Goal: Task Accomplishment & Management: Manage account settings

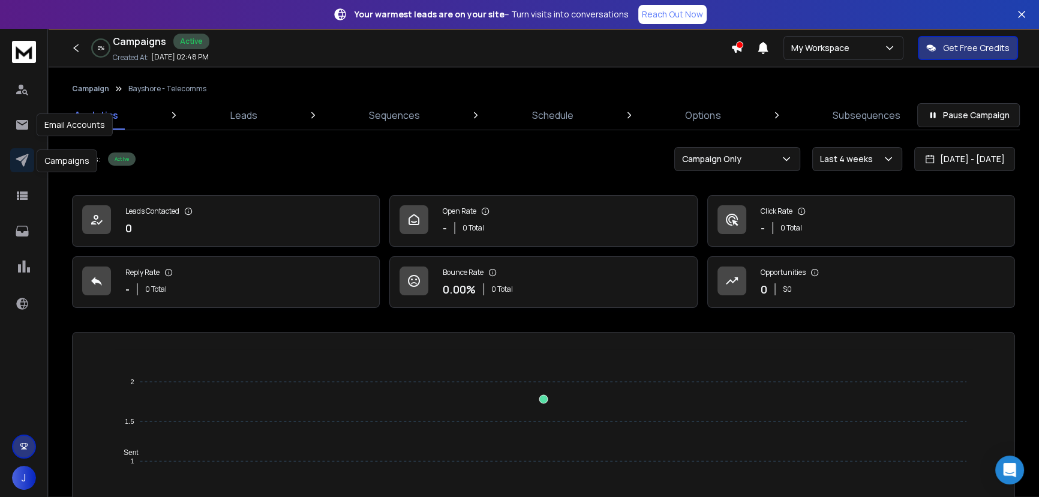
click at [25, 155] on icon at bounding box center [22, 160] width 14 height 14
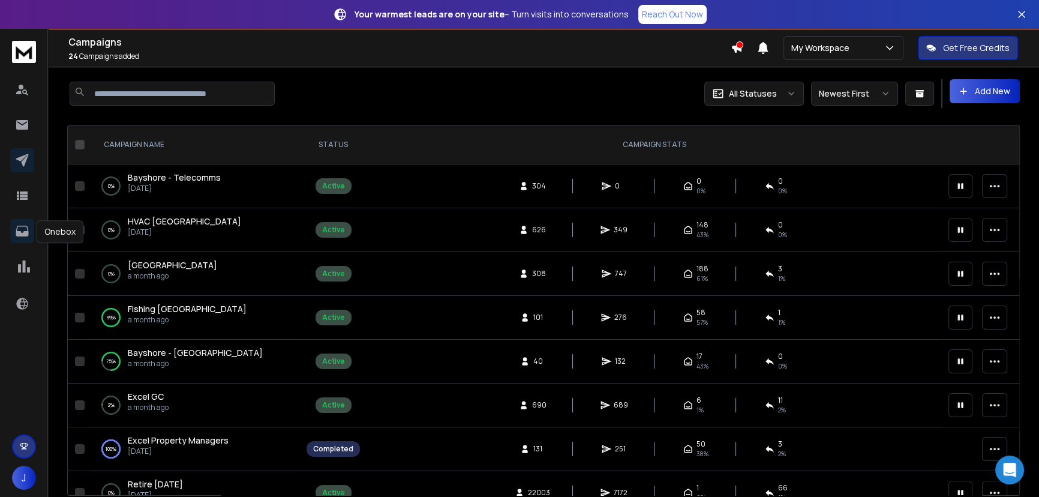
click at [20, 227] on icon at bounding box center [22, 231] width 13 height 11
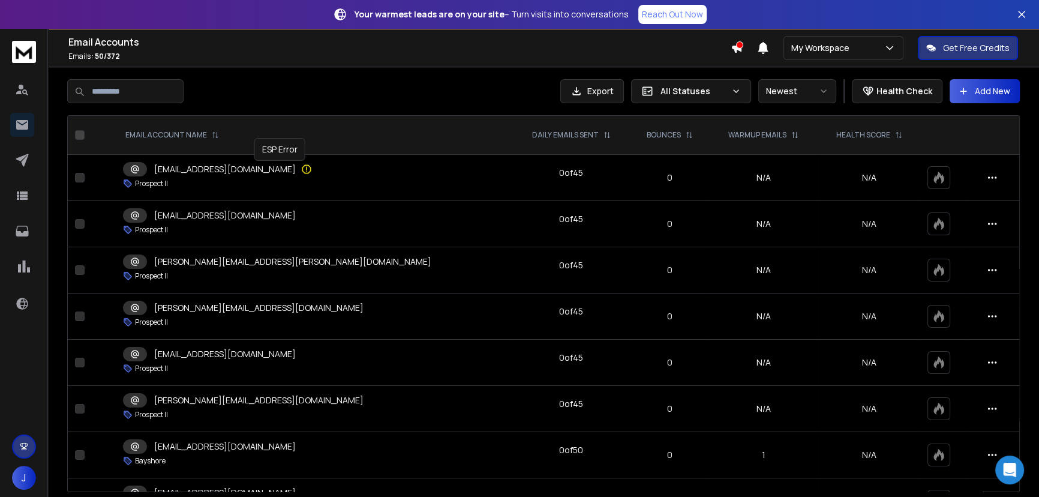
click at [300, 168] on icon at bounding box center [306, 169] width 12 height 12
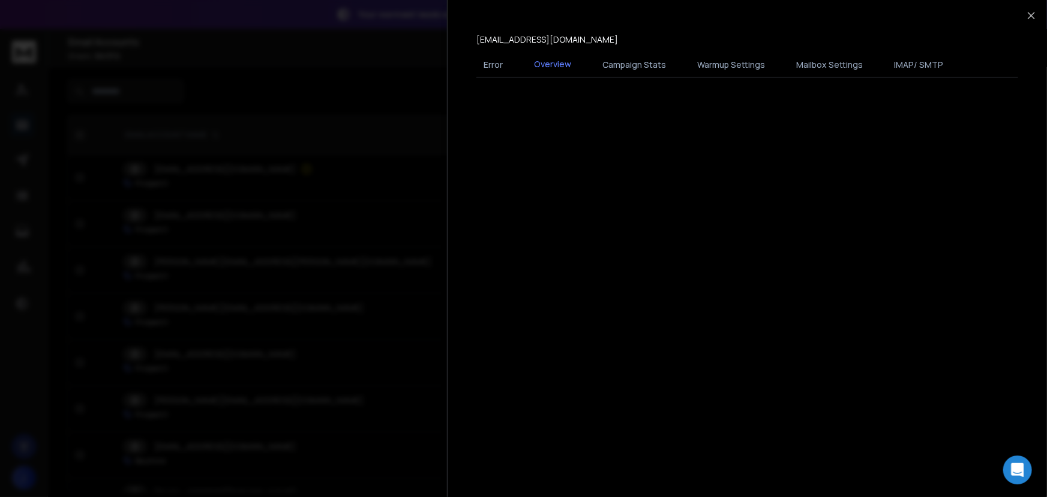
click at [389, 141] on div at bounding box center [523, 248] width 1047 height 497
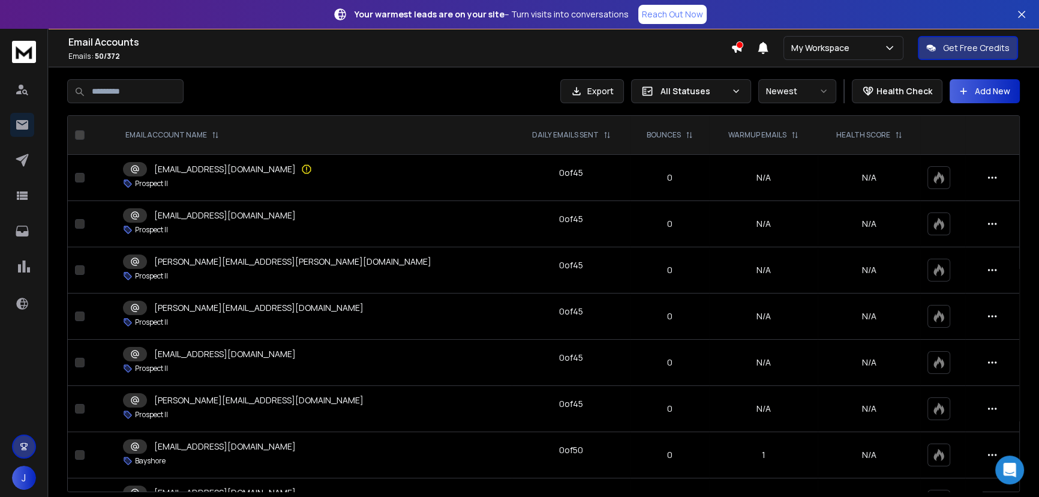
click at [730, 90] on div "All Statuses" at bounding box center [691, 91] width 120 height 24
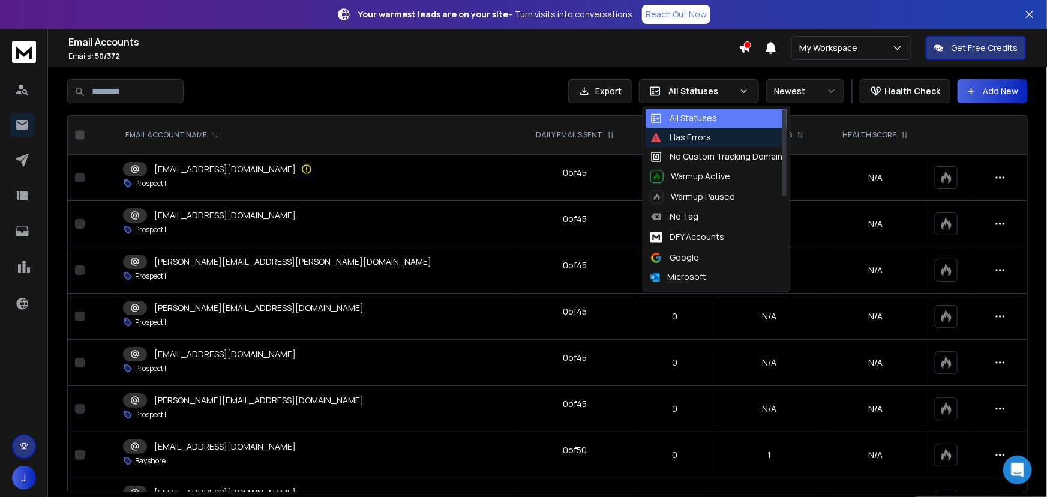
click at [692, 136] on div "Has Errors" at bounding box center [680, 137] width 61 height 12
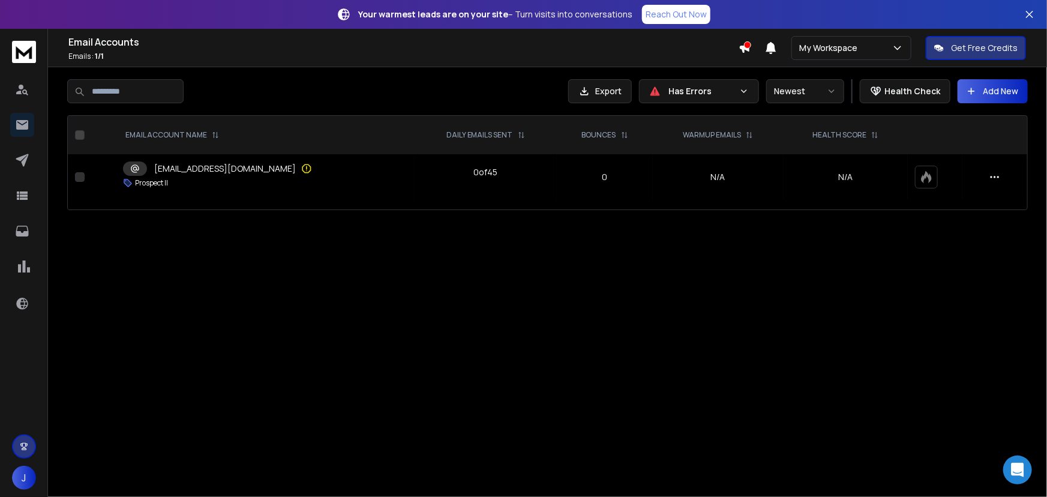
click at [257, 172] on p "kayla@trusty-transitions.com" at bounding box center [225, 169] width 142 height 12
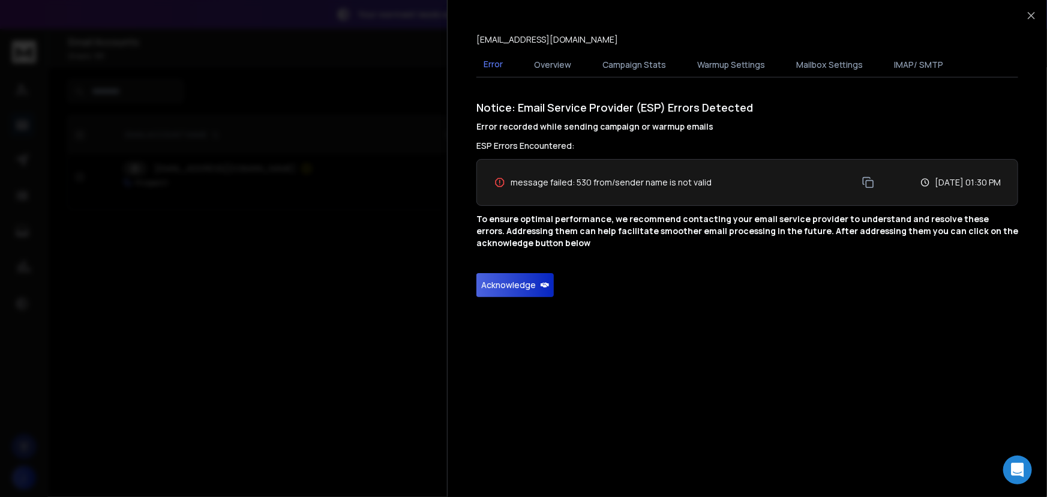
click at [907, 64] on button "IMAP/ SMTP" at bounding box center [918, 65] width 64 height 26
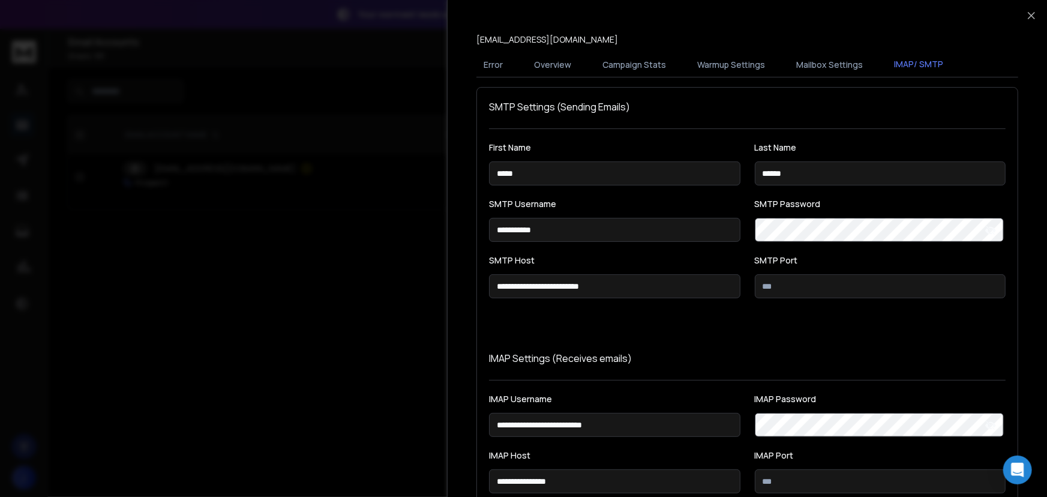
click at [494, 67] on button "Error" at bounding box center [493, 65] width 34 height 26
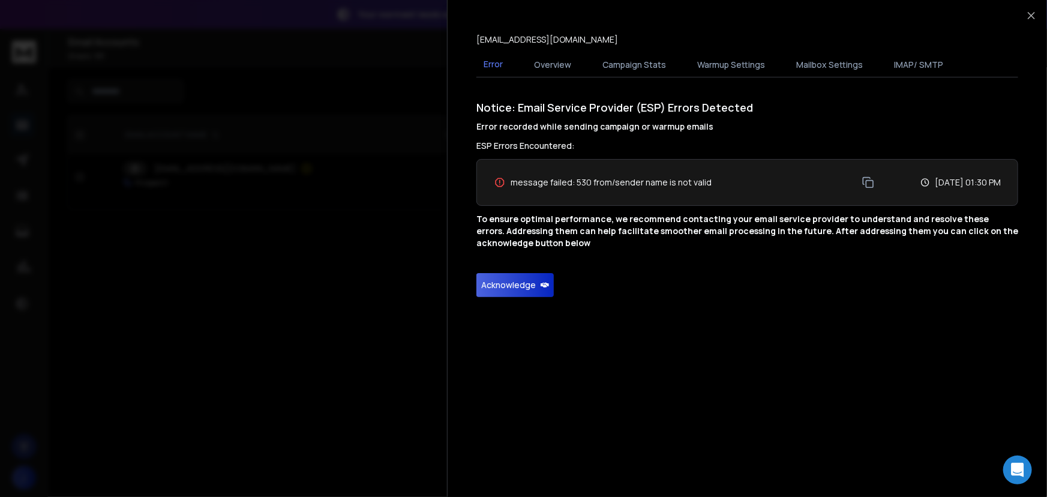
click at [521, 277] on button "Acknowledge" at bounding box center [514, 285] width 77 height 24
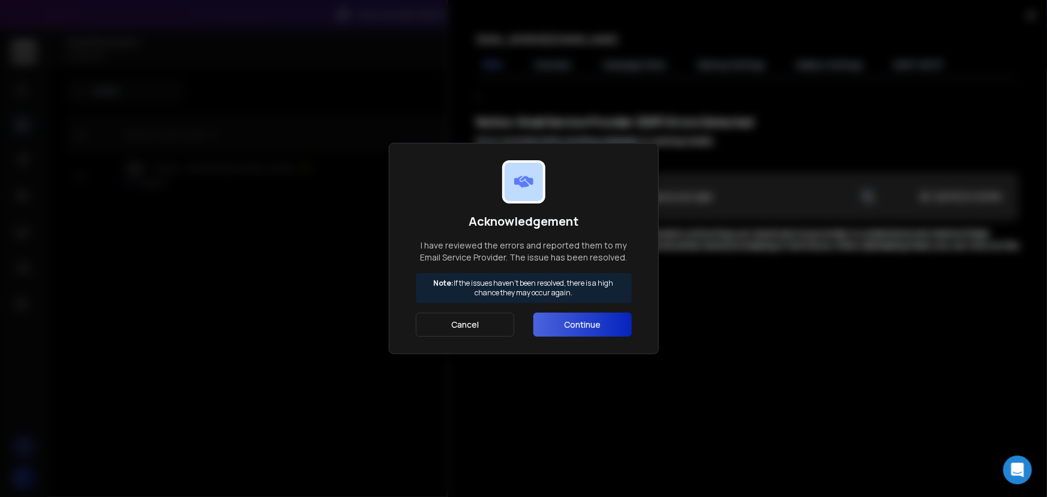
click at [563, 323] on button "Continue" at bounding box center [582, 324] width 98 height 24
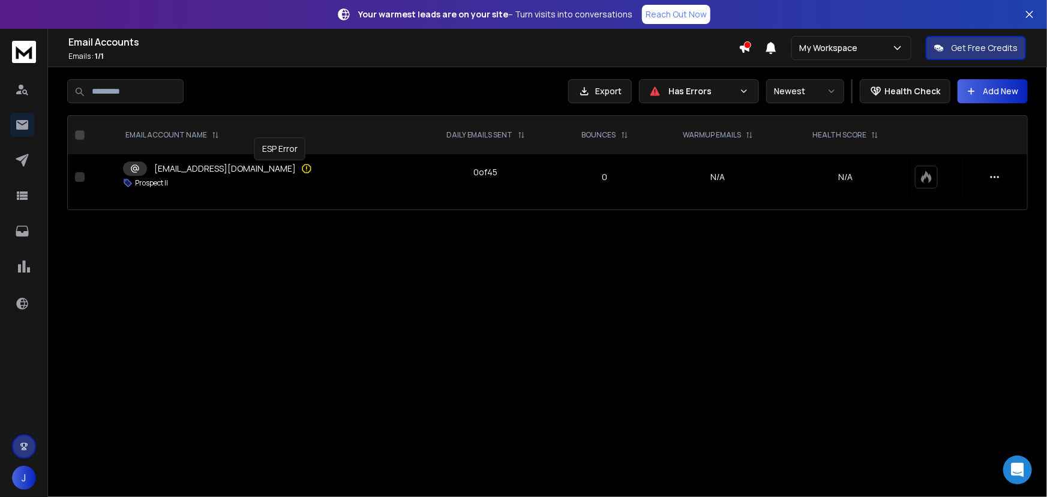
click at [302, 164] on icon at bounding box center [306, 168] width 9 height 9
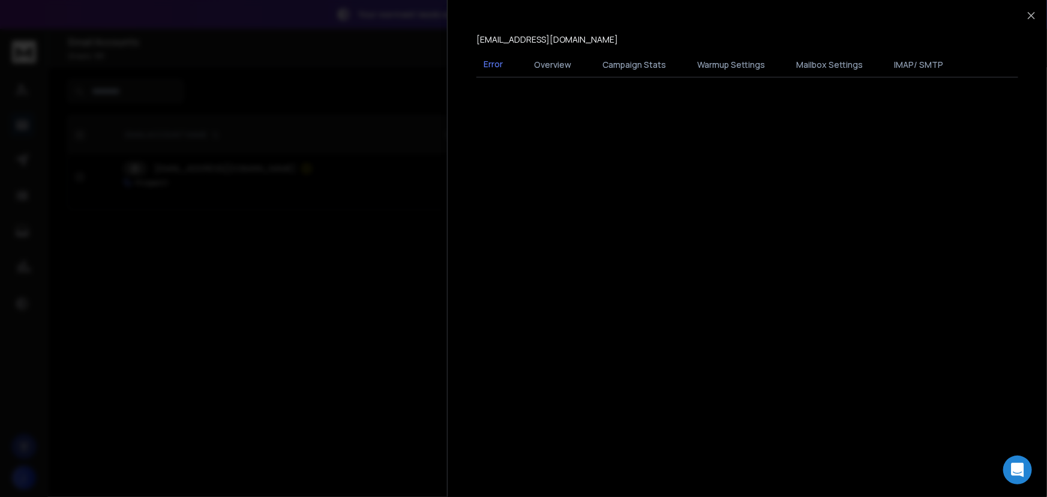
click at [906, 62] on button "IMAP/ SMTP" at bounding box center [918, 65] width 64 height 26
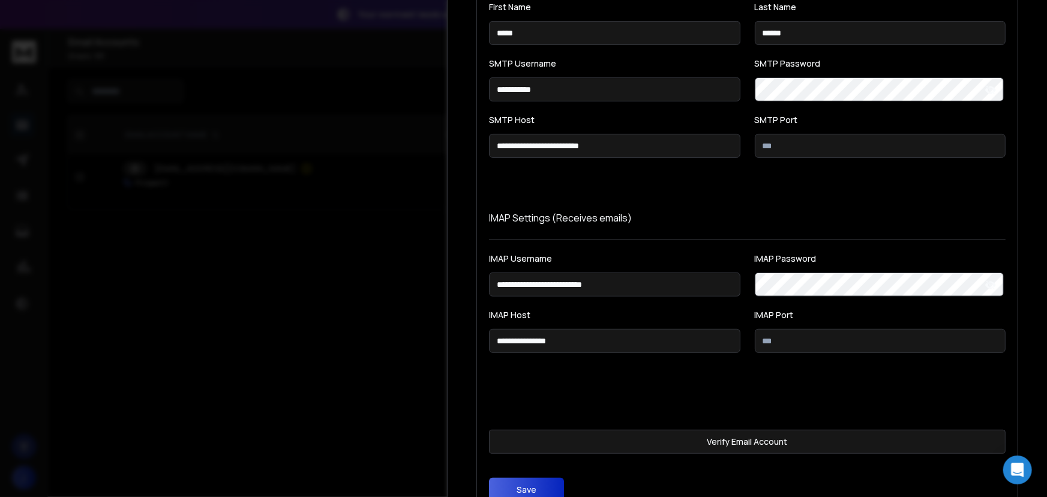
scroll to position [191, 0]
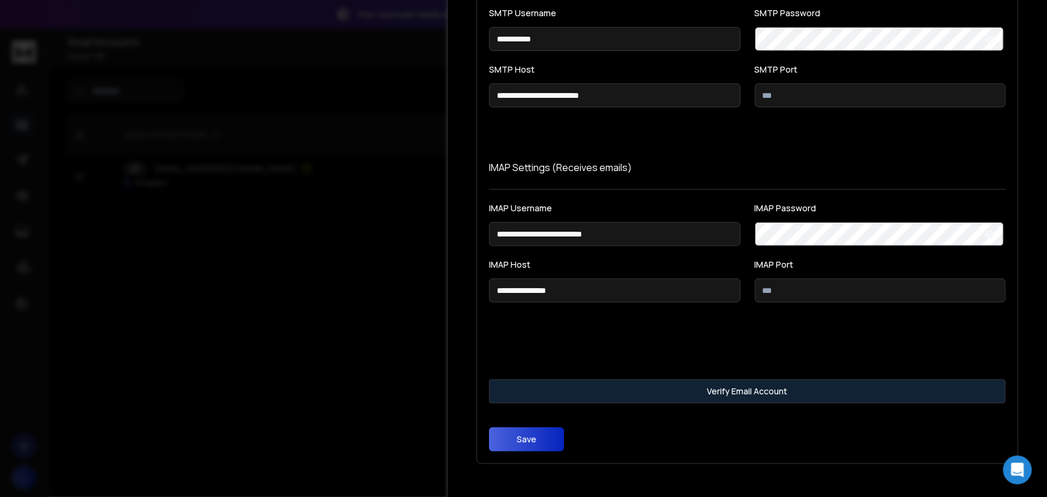
click at [735, 391] on button "Verify Email Account" at bounding box center [747, 391] width 516 height 24
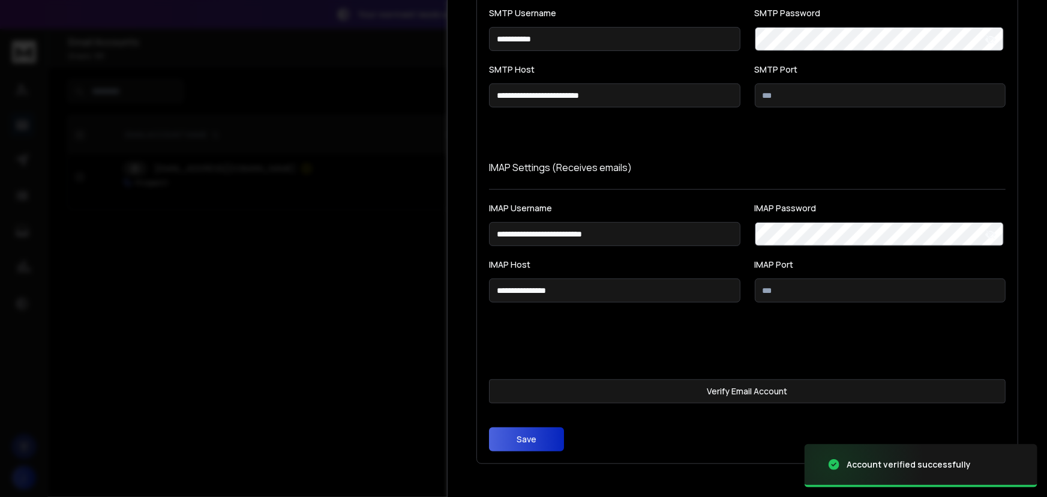
click at [531, 438] on button "Save" at bounding box center [526, 439] width 75 height 24
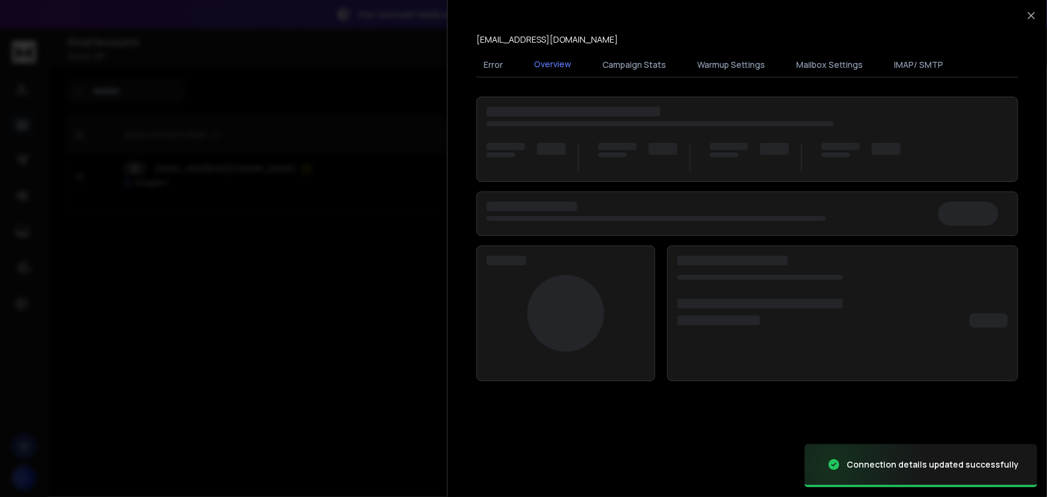
scroll to position [0, 0]
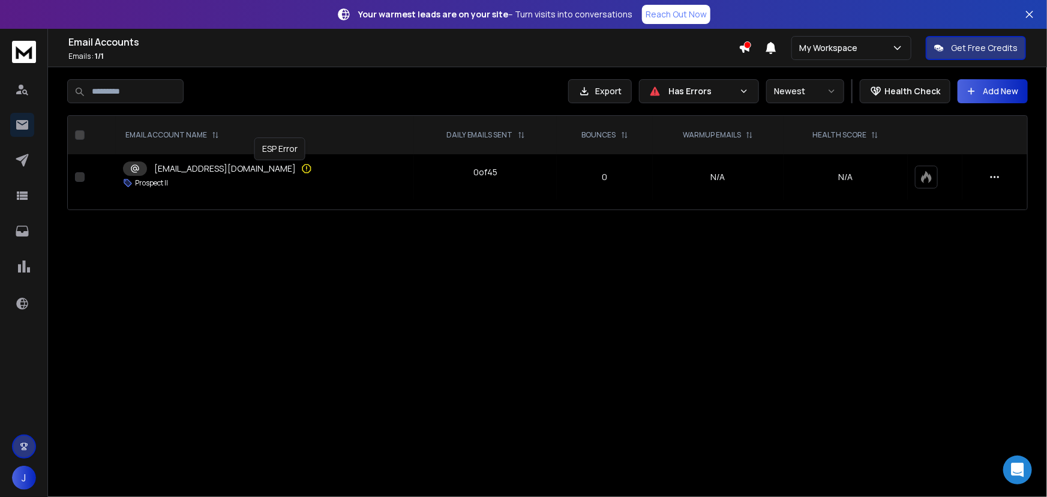
click at [306, 169] on icon at bounding box center [306, 168] width 1 height 4
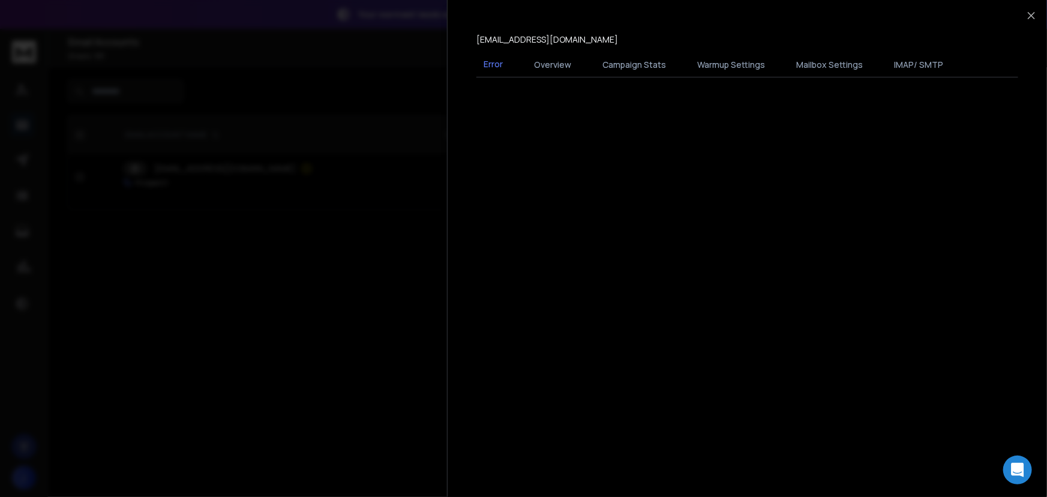
click at [1015, 12] on div "Multi Select Table Sheet kayla@trusty-transitions.com Error Overview Campaign S…" at bounding box center [747, 248] width 600 height 497
click at [1029, 13] on icon "button" at bounding box center [1031, 16] width 12 height 12
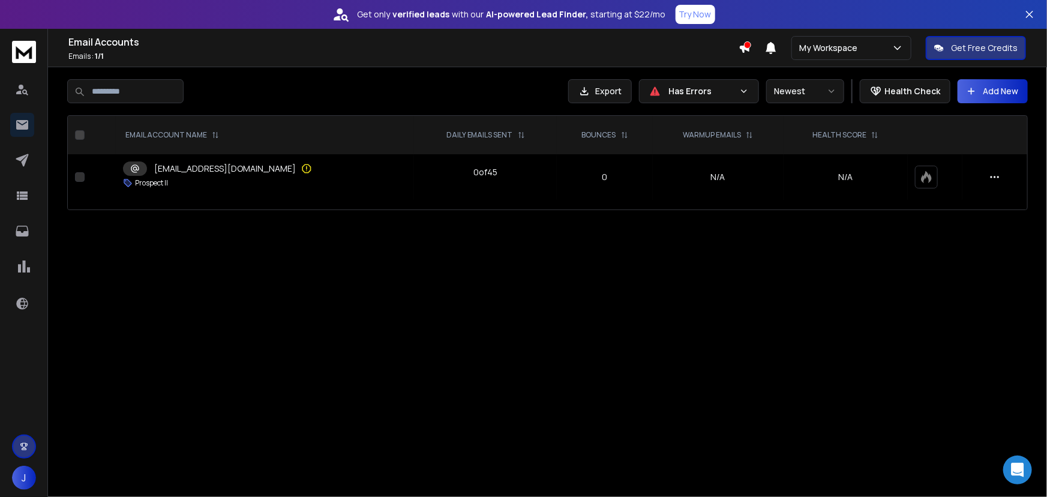
click at [254, 168] on p "[EMAIL_ADDRESS][DOMAIN_NAME]" at bounding box center [225, 169] width 142 height 12
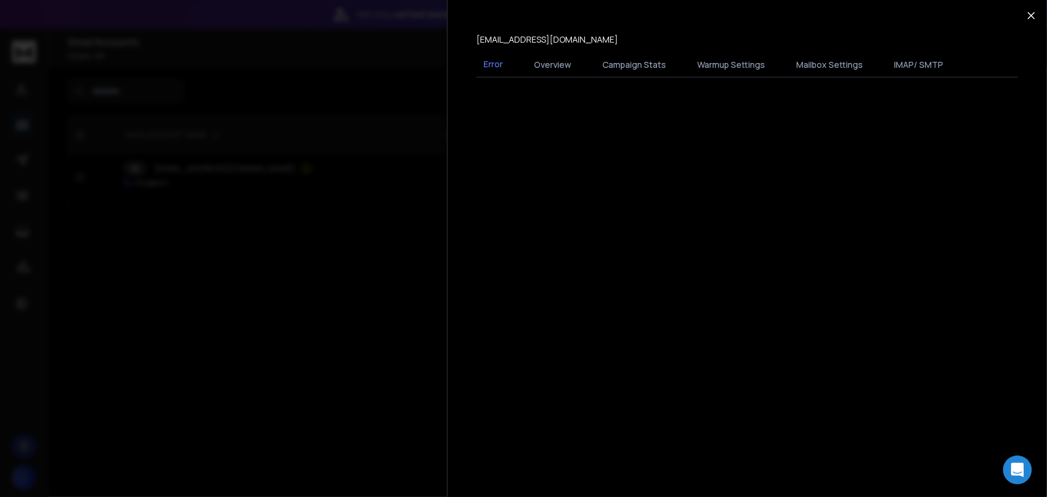
click at [1025, 15] on icon "button" at bounding box center [1031, 16] width 12 height 12
